Goal: Task Accomplishment & Management: Manage account settings

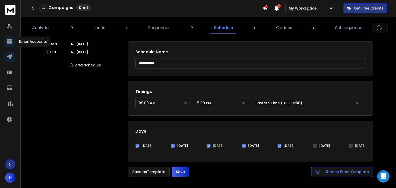
click at [7, 44] on icon at bounding box center [9, 41] width 6 height 6
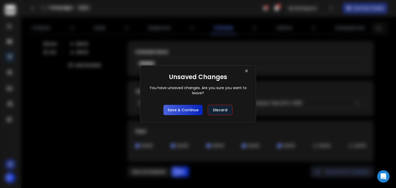
click at [189, 110] on button "Save & Continue" at bounding box center [183, 110] width 39 height 10
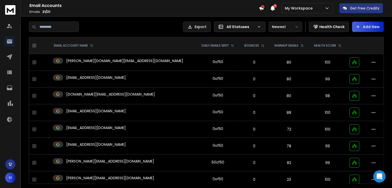
click at [365, 28] on button "Add New" at bounding box center [368, 27] width 32 height 10
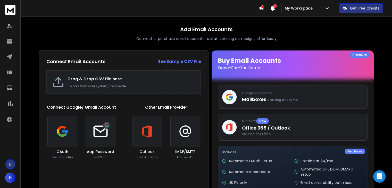
click at [71, 131] on div at bounding box center [62, 131] width 30 height 31
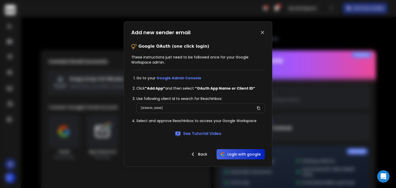
click at [237, 153] on button "Login with google" at bounding box center [241, 154] width 48 height 10
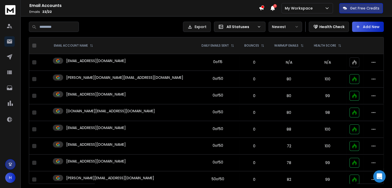
click at [352, 64] on icon at bounding box center [354, 62] width 5 height 5
click at [365, 30] on button "Add New" at bounding box center [368, 27] width 32 height 10
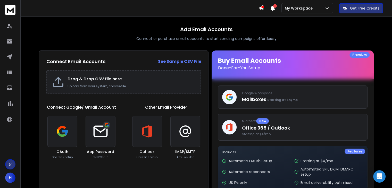
click at [60, 128] on icon at bounding box center [62, 128] width 9 height 4
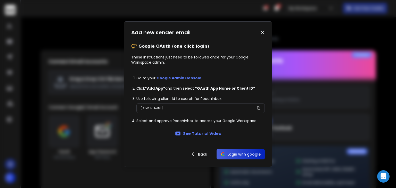
click at [245, 152] on button "Login with google" at bounding box center [241, 154] width 48 height 10
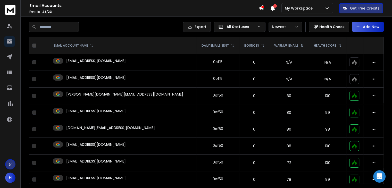
click at [353, 63] on icon at bounding box center [355, 62] width 4 height 5
click at [364, 34] on div "Export All Statuses Newest Health Check Add New EMAIL ACCOUNT NAME DAILY EMAILS…" at bounding box center [206, 103] width 355 height 162
click at [365, 28] on button "Add New" at bounding box center [368, 27] width 32 height 10
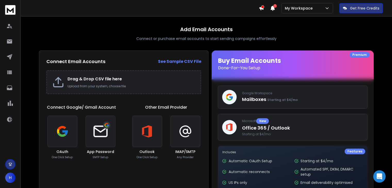
click at [59, 136] on icon at bounding box center [62, 131] width 13 height 15
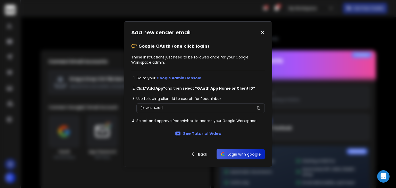
click at [238, 155] on button "Login with google" at bounding box center [241, 154] width 48 height 10
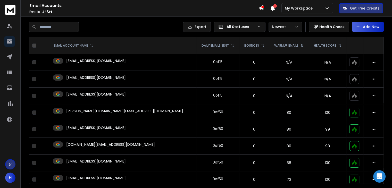
click at [353, 62] on icon at bounding box center [355, 62] width 4 height 5
click at [352, 77] on icon at bounding box center [354, 79] width 5 height 5
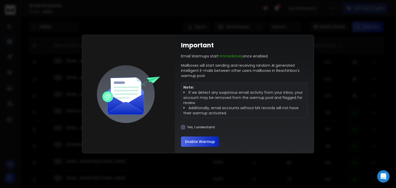
click at [342, 97] on div at bounding box center [198, 94] width 396 height 188
click at [201, 139] on button "Enable Warmup" at bounding box center [200, 142] width 38 height 10
click at [185, 127] on button "Yes, I understand" at bounding box center [183, 127] width 4 height 4
click at [191, 142] on button "Enable Warmup" at bounding box center [200, 142] width 38 height 10
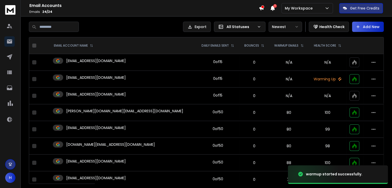
click at [352, 97] on icon at bounding box center [354, 95] width 5 height 5
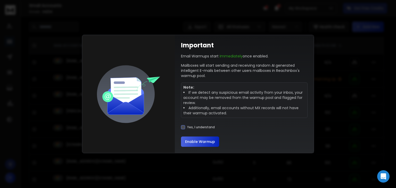
click at [183, 126] on button "Yes, I understand" at bounding box center [183, 127] width 4 height 4
click at [192, 143] on button "Enable Warmup" at bounding box center [200, 142] width 38 height 10
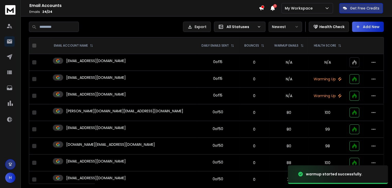
click at [352, 62] on icon at bounding box center [354, 62] width 5 height 5
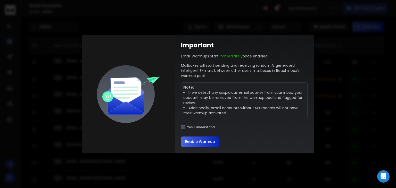
click at [182, 128] on button "Yes, I understand" at bounding box center [183, 127] width 4 height 4
click at [190, 145] on button "Enable Warmup" at bounding box center [200, 142] width 38 height 10
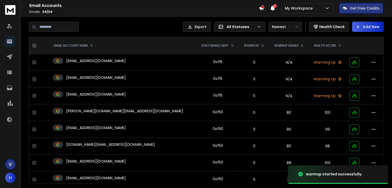
drag, startPoint x: 154, startPoint y: 27, endPoint x: 149, endPoint y: 26, distance: 6.0
click at [154, 27] on div at bounding box center [104, 27] width 151 height 10
click at [11, 57] on icon at bounding box center [9, 56] width 5 height 5
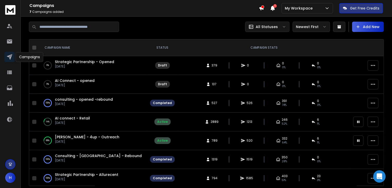
click at [99, 61] on span "Strategic Partnership - Opened" at bounding box center [84, 61] width 59 height 5
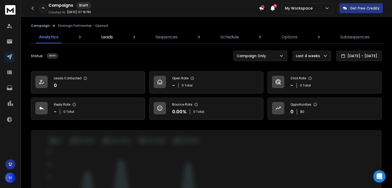
click at [103, 38] on p "Leads" at bounding box center [107, 37] width 12 height 6
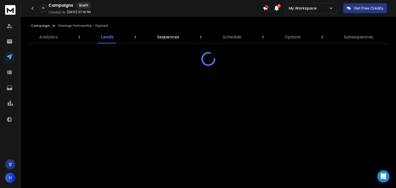
click at [169, 38] on p "Sequences" at bounding box center [168, 37] width 22 height 6
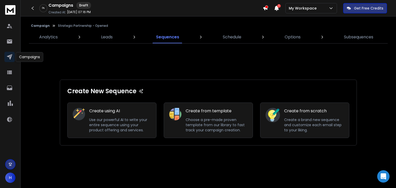
click at [8, 57] on icon at bounding box center [9, 57] width 6 height 6
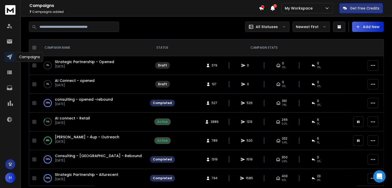
click at [175, 35] on div "Campaigns 7 Campaigns Added All Statuses Newest First Add New CAMPAIGN NAME STA…" at bounding box center [206, 104] width 355 height 165
click at [275, 7] on icon at bounding box center [272, 8] width 5 height 5
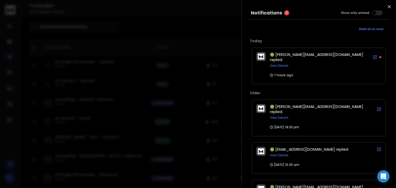
click at [389, 7] on icon "button" at bounding box center [389, 6] width 5 height 5
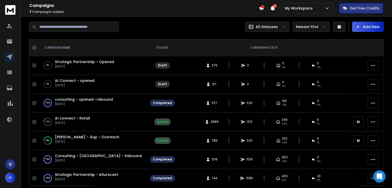
click at [192, 17] on div "Campaigns 7 Campaigns Added All Statuses Newest First Add New CAMPAIGN NAME STA…" at bounding box center [207, 104] width 372 height 175
click at [171, 20] on div "Campaigns 7 Campaigns Added All Statuses Newest First Add New CAMPAIGN NAME STA…" at bounding box center [207, 104] width 372 height 175
click at [160, 29] on div at bounding box center [118, 27] width 178 height 10
